Goal: Task Accomplishment & Management: Use online tool/utility

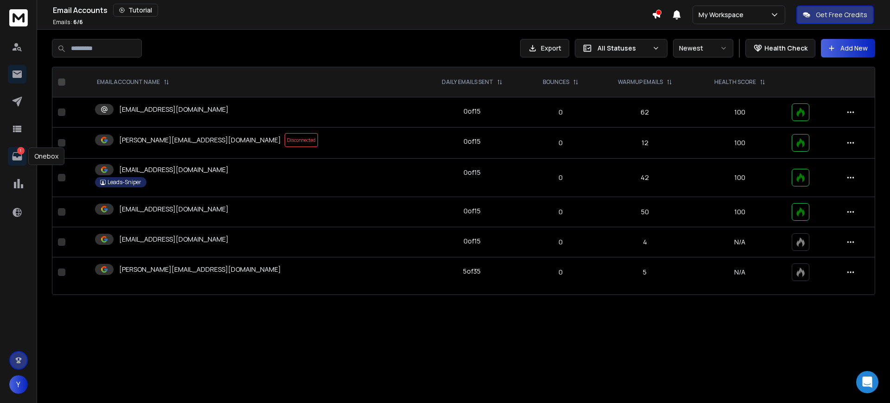
click at [16, 153] on icon at bounding box center [17, 156] width 11 height 11
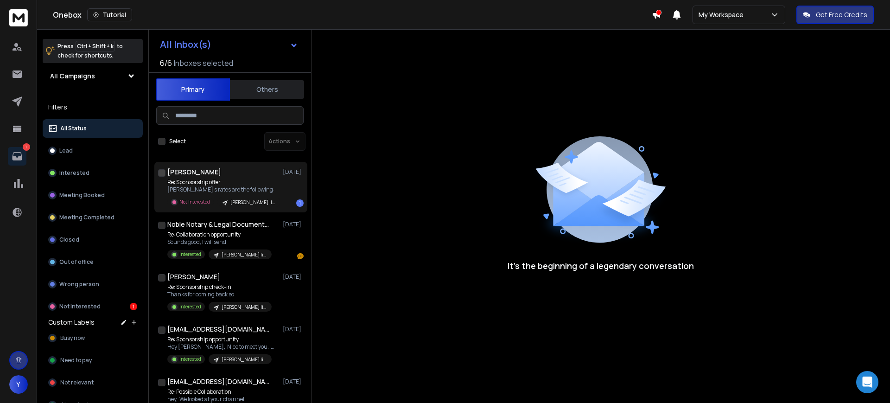
click at [197, 181] on p "Re: Sponsorship offer" at bounding box center [222, 182] width 111 height 7
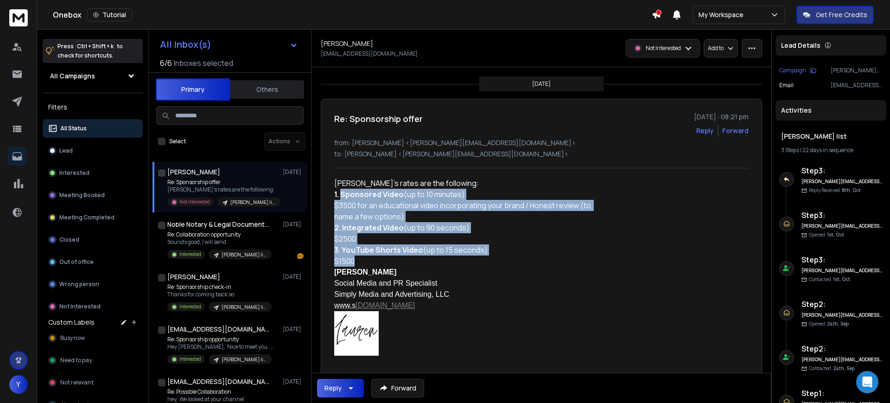
drag, startPoint x: 344, startPoint y: 194, endPoint x: 425, endPoint y: 263, distance: 106.6
click at [425, 263] on ul "1. Sponsored Video (up to 10 minutes) $3500 for an educational video incorporat…" at bounding box center [469, 228] width 271 height 78
click at [425, 263] on li "$1500" at bounding box center [469, 260] width 271 height 11
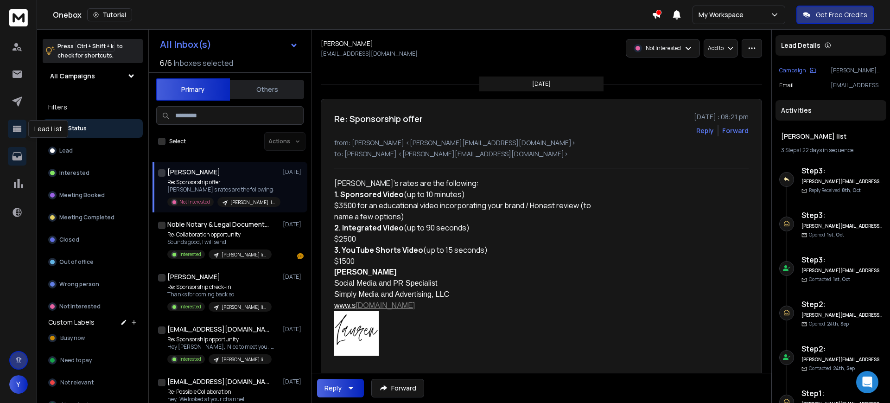
click at [23, 130] on link at bounding box center [17, 129] width 19 height 19
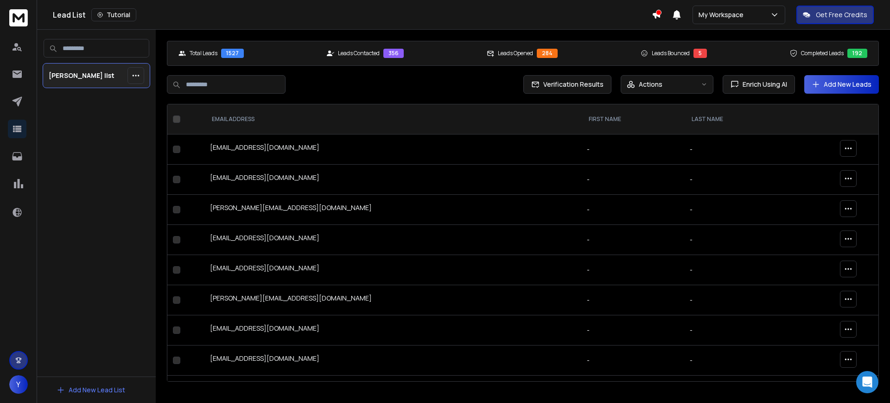
click at [818, 81] on icon at bounding box center [816, 84] width 8 height 8
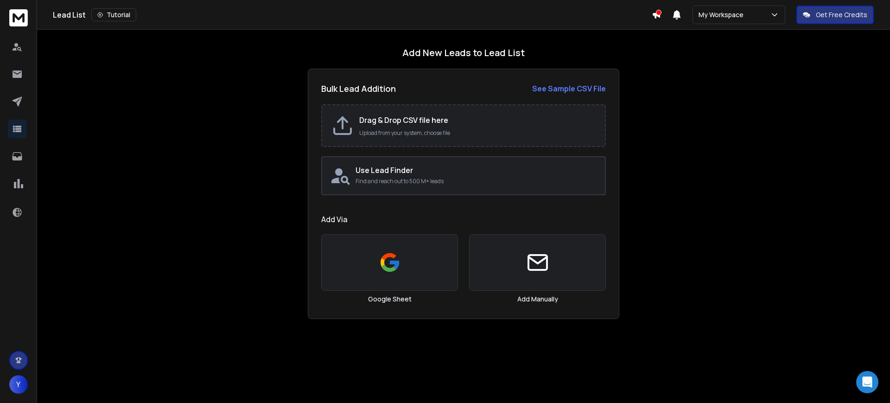
click at [461, 126] on div "Drag & Drop CSV file here Upload from your system, choose file" at bounding box center [477, 126] width 236 height 22
click at [552, 88] on strong "See Sample CSV File" at bounding box center [569, 88] width 74 height 10
